Goal: Task Accomplishment & Management: Manage account settings

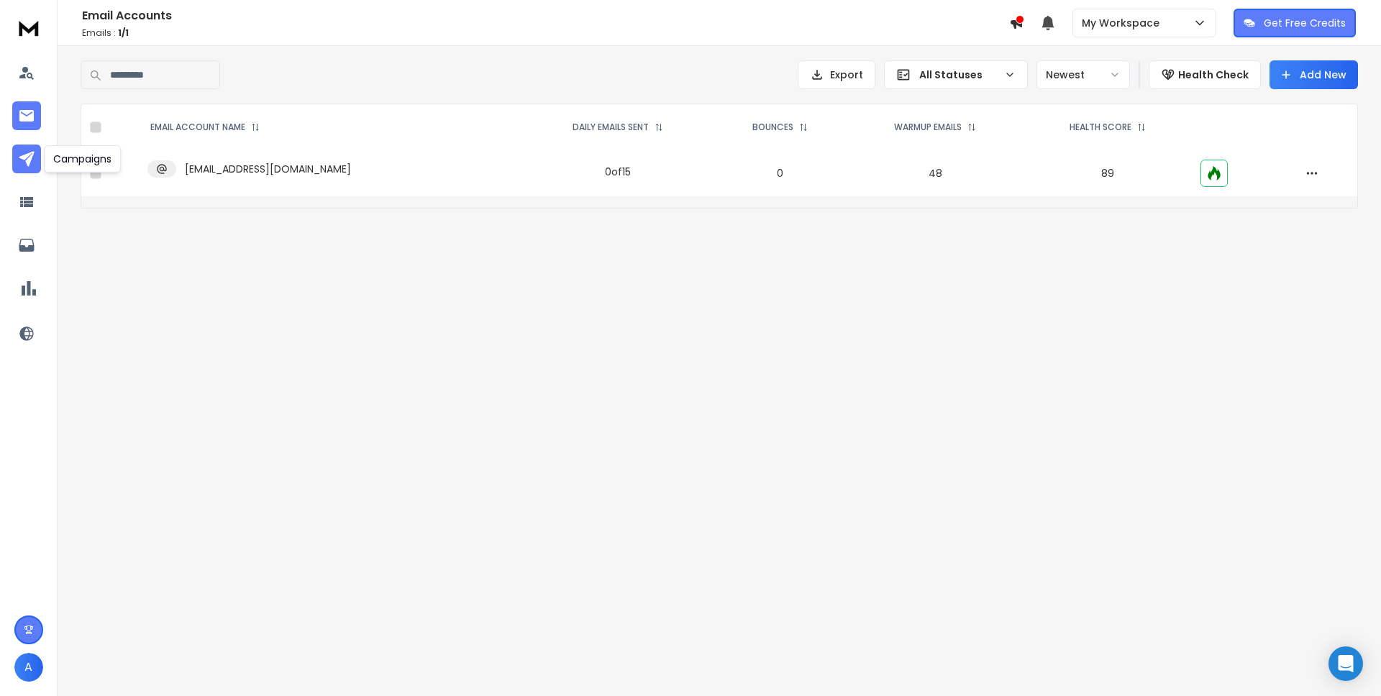
click at [29, 151] on icon at bounding box center [26, 158] width 17 height 17
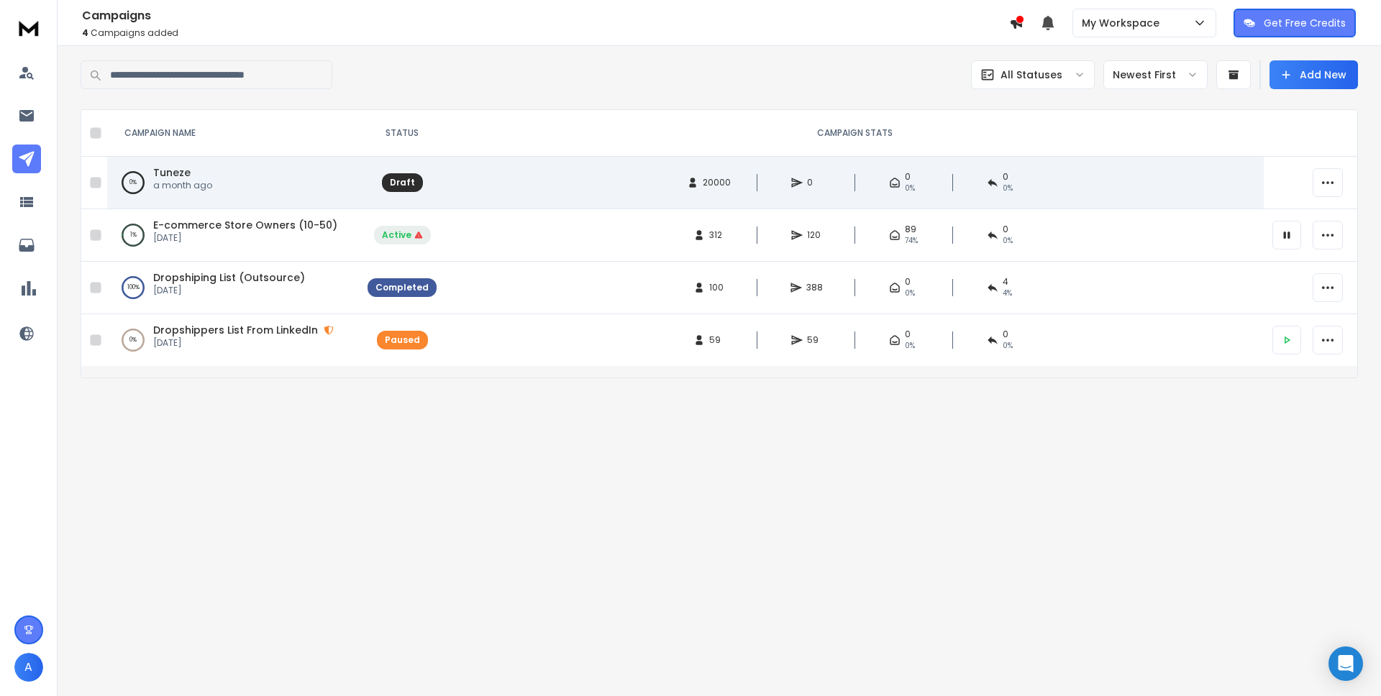
click at [505, 188] on div "20000 0 0 0% 0 0%" at bounding box center [854, 182] width 801 height 23
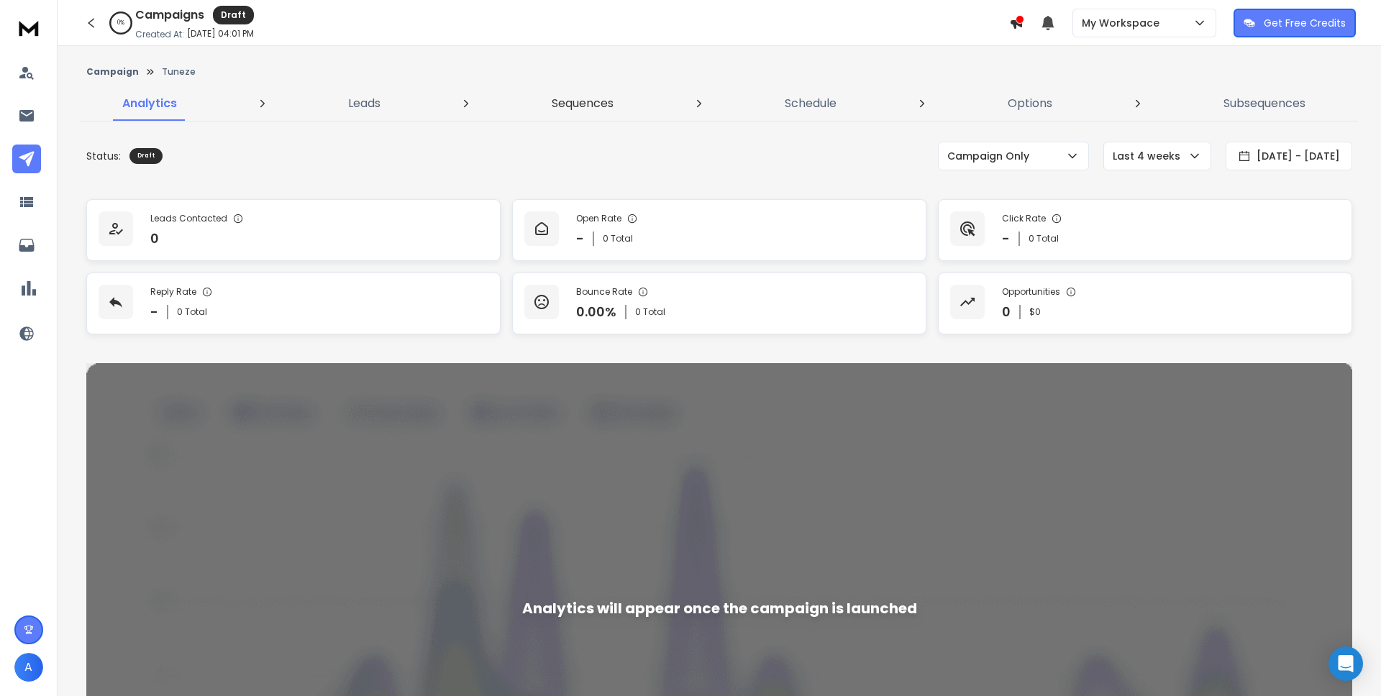
click at [579, 107] on p "Sequences" at bounding box center [583, 103] width 62 height 17
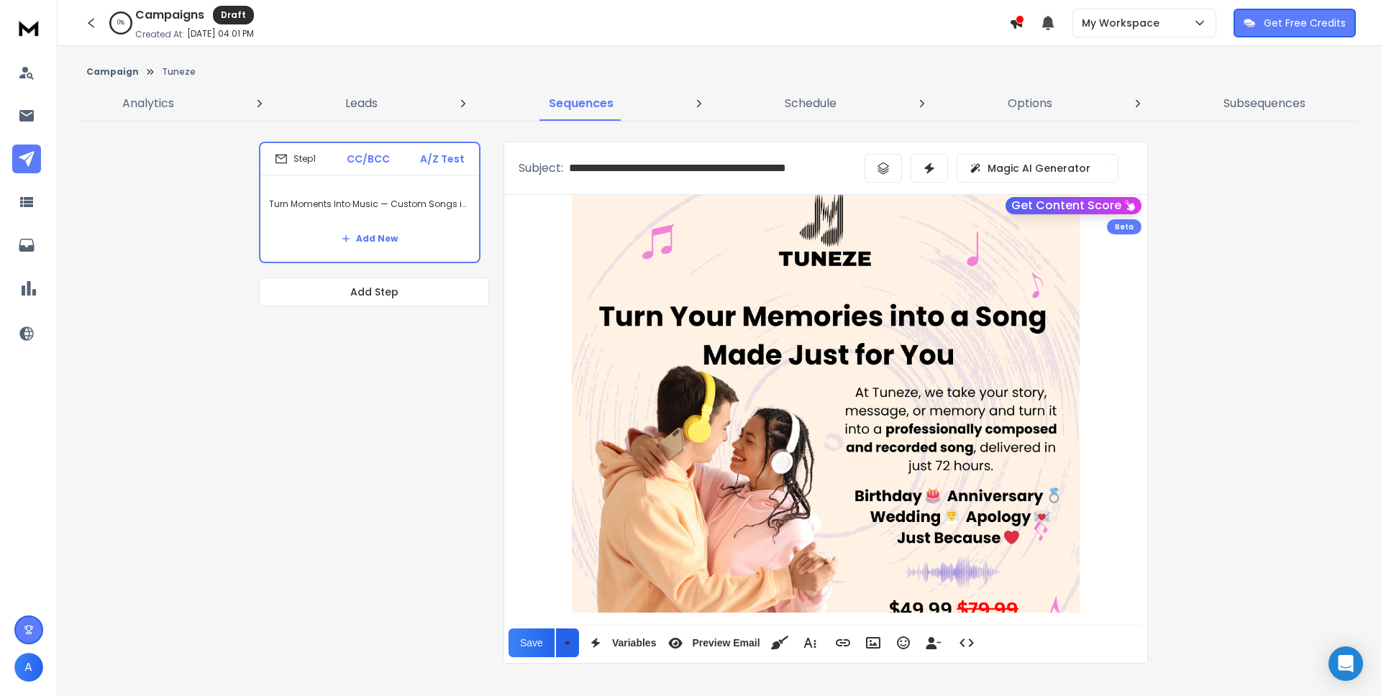
scroll to position [34, 0]
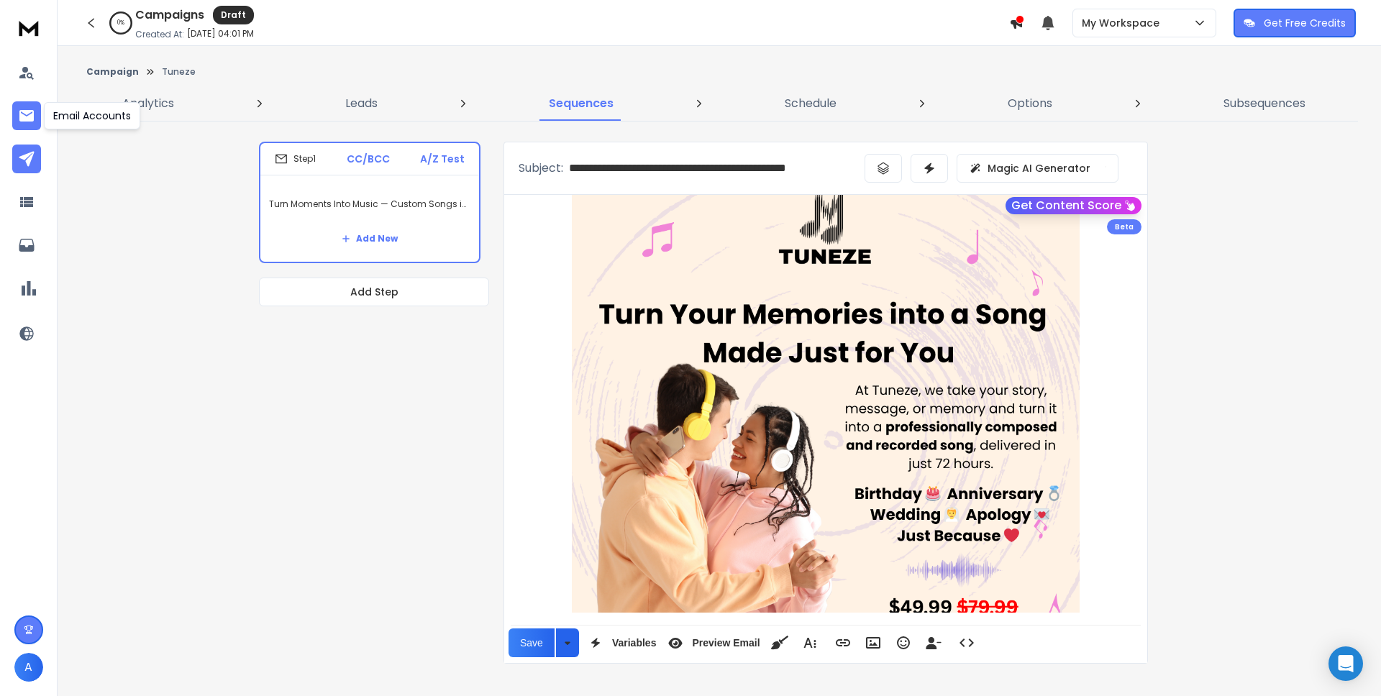
click at [34, 115] on icon at bounding box center [26, 115] width 17 height 17
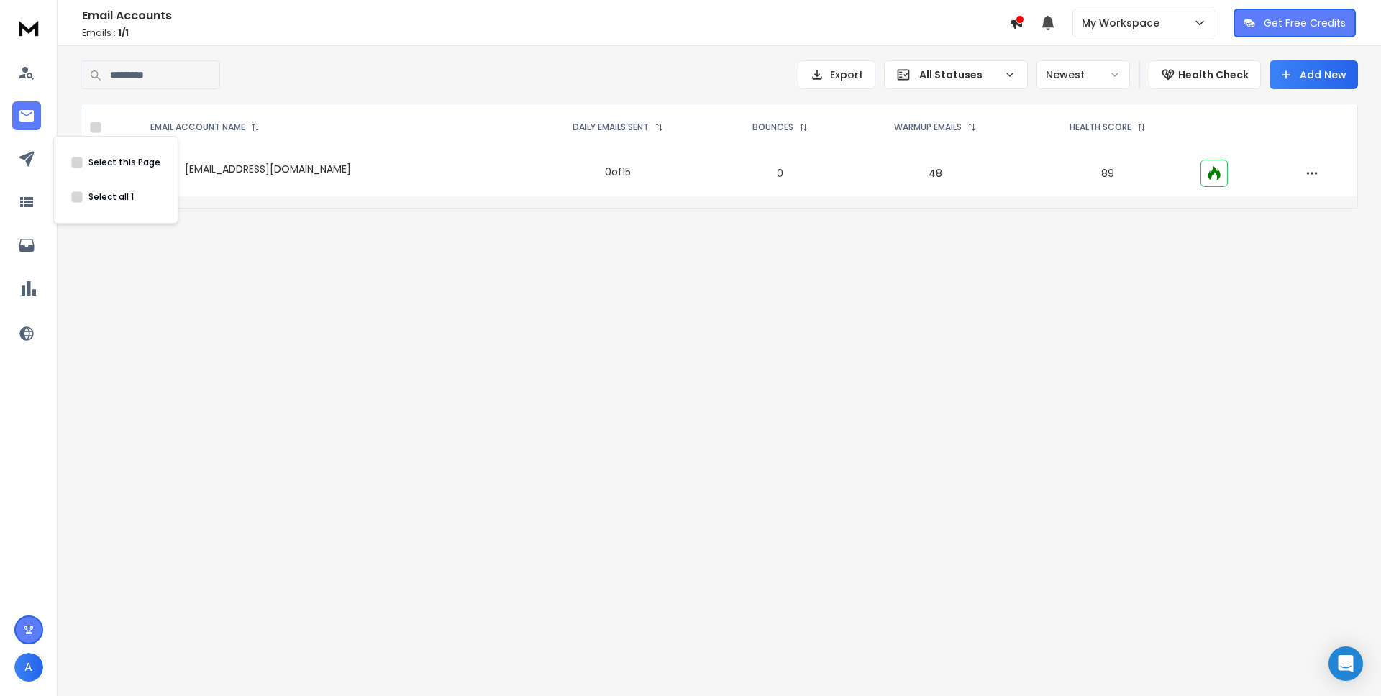
click at [76, 192] on button "Select this Page" at bounding box center [77, 197] width 12 height 12
